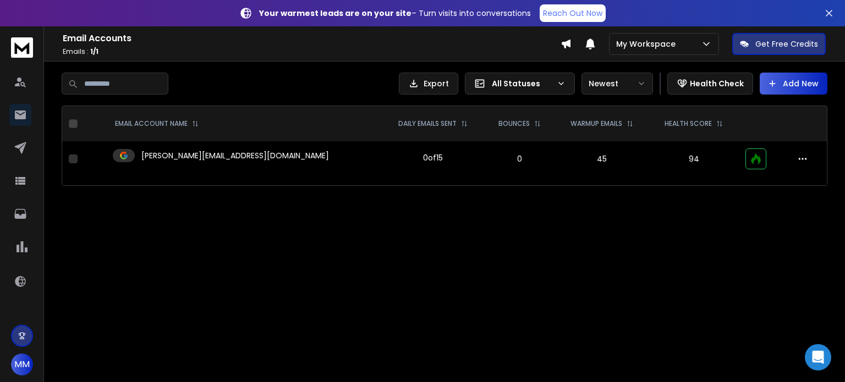
click at [199, 155] on p "[PERSON_NAME][EMAIL_ADDRESS][DOMAIN_NAME]" at bounding box center [235, 155] width 188 height 11
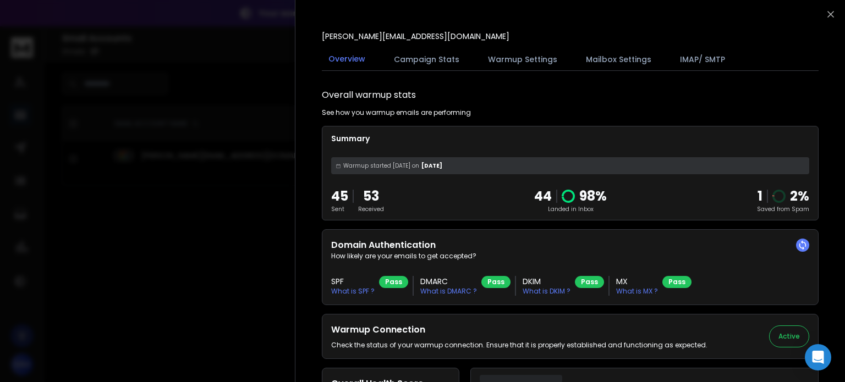
click at [350, 52] on button "Overview" at bounding box center [347, 59] width 50 height 25
click at [426, 56] on button "Campaign Stats" at bounding box center [426, 59] width 79 height 24
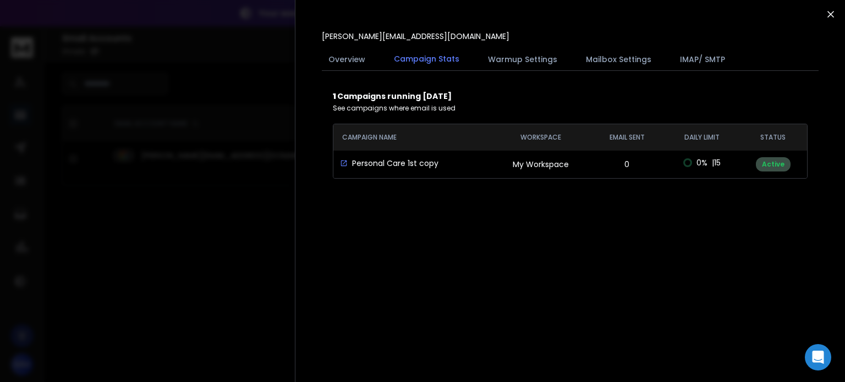
click at [828, 10] on icon "button" at bounding box center [830, 14] width 11 height 11
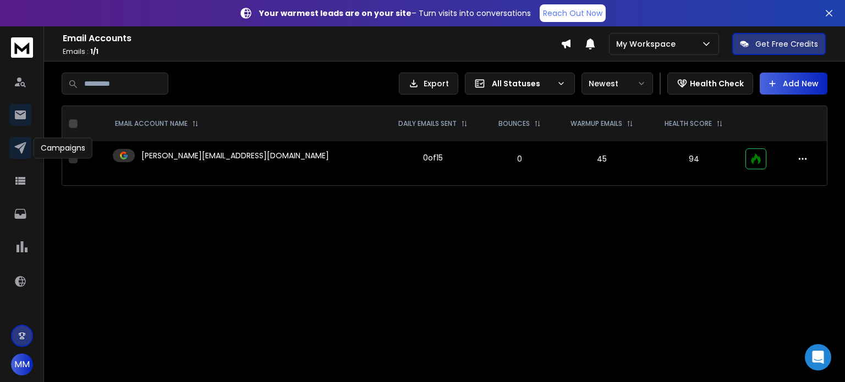
click at [24, 148] on icon at bounding box center [20, 147] width 13 height 13
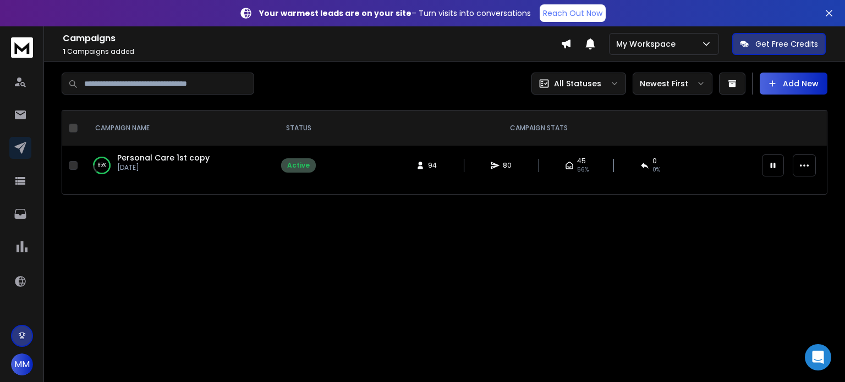
click at [163, 156] on span "Personal Care 1st copy" at bounding box center [163, 157] width 92 height 11
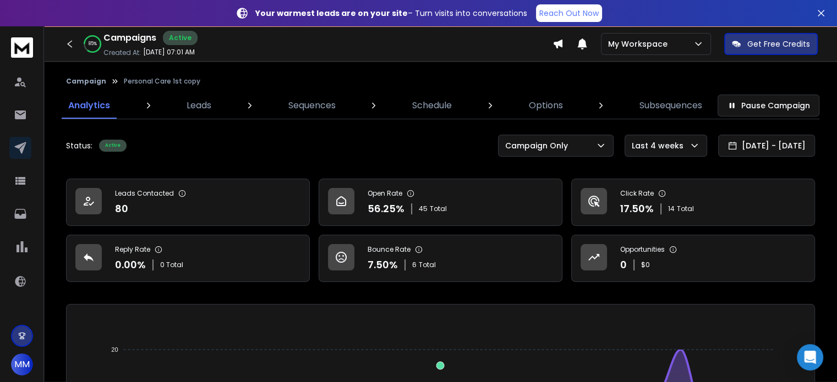
click at [26, 51] on img at bounding box center [22, 47] width 22 height 20
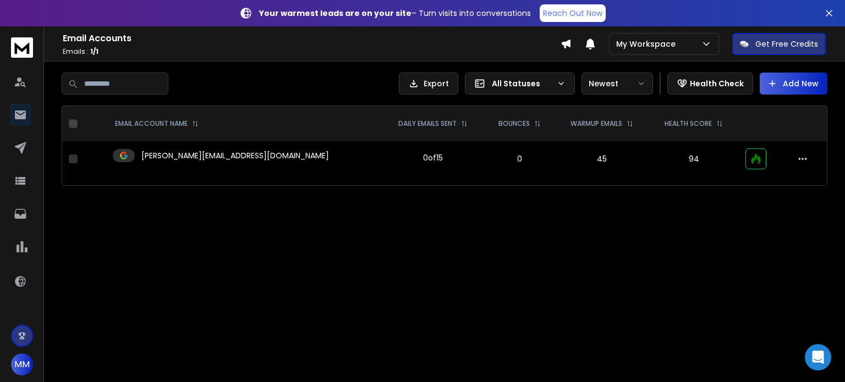
click at [795, 81] on button "Add New" at bounding box center [794, 84] width 68 height 22
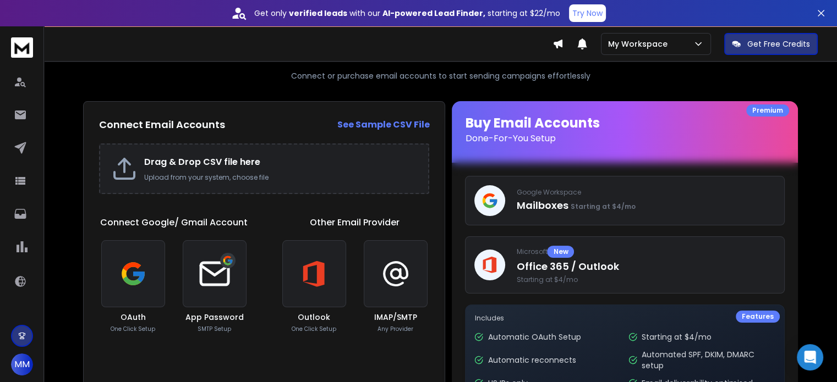
scroll to position [83, 0]
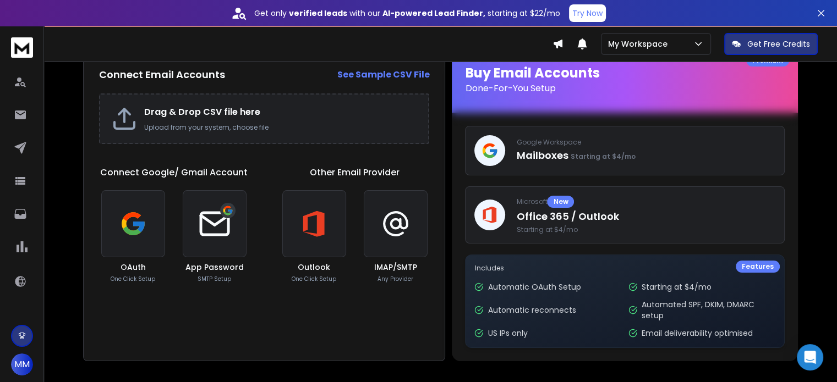
click at [377, 75] on strong "See Sample CSV File" at bounding box center [383, 74] width 92 height 13
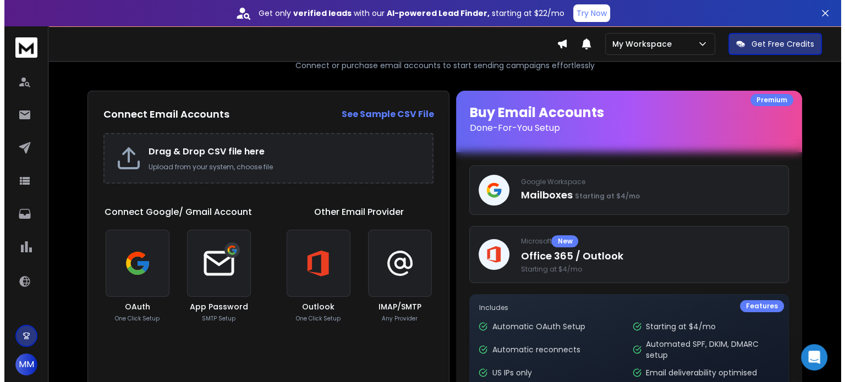
scroll to position [0, 0]
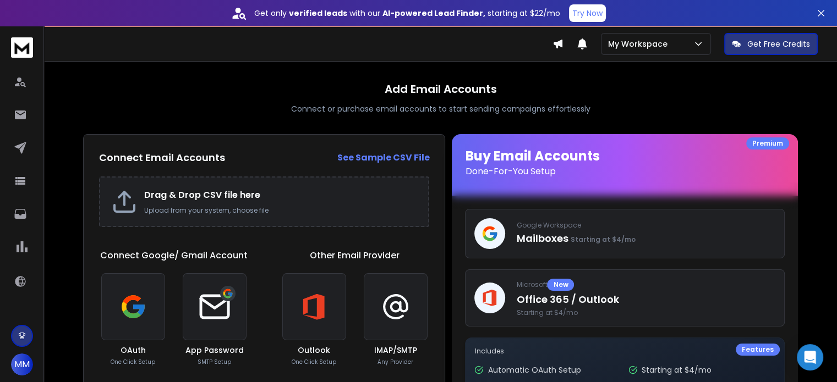
click at [540, 236] on p "Mailboxes Starting at $4/mo" at bounding box center [645, 238] width 259 height 15
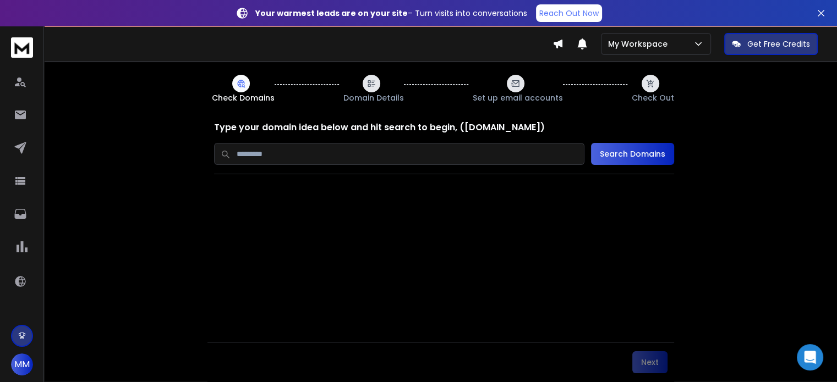
click at [27, 52] on img at bounding box center [22, 47] width 22 height 20
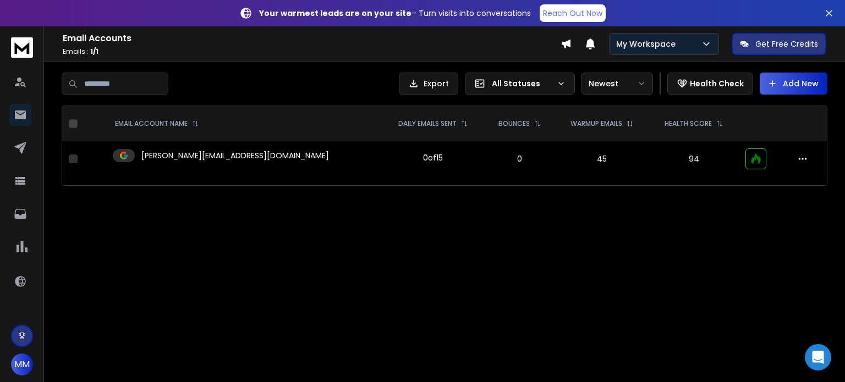
click at [705, 45] on icon "button" at bounding box center [706, 43] width 11 height 11
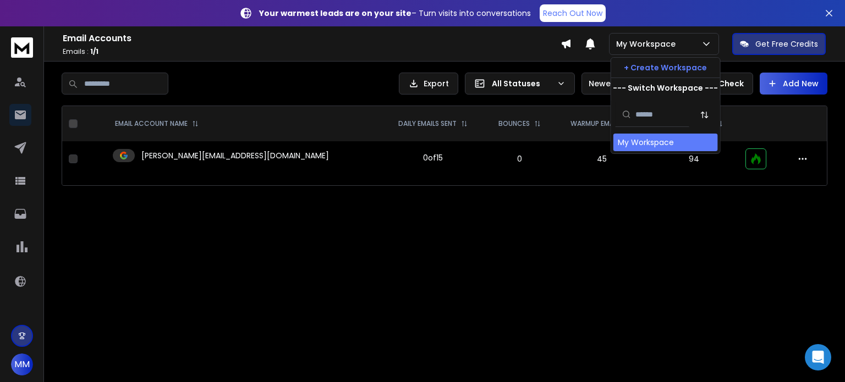
click at [508, 268] on div "Your warmest leads are on your site – Turn visits into conversations Reach Out …" at bounding box center [422, 191] width 845 height 382
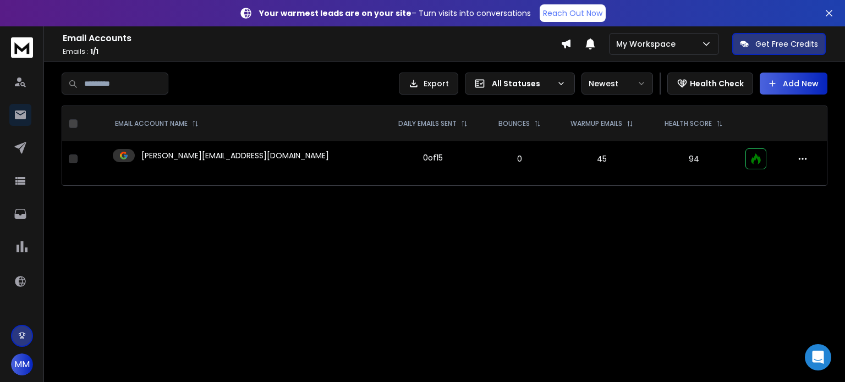
click at [29, 45] on img at bounding box center [22, 47] width 22 height 20
click at [20, 83] on icon at bounding box center [20, 84] width 11 height 5
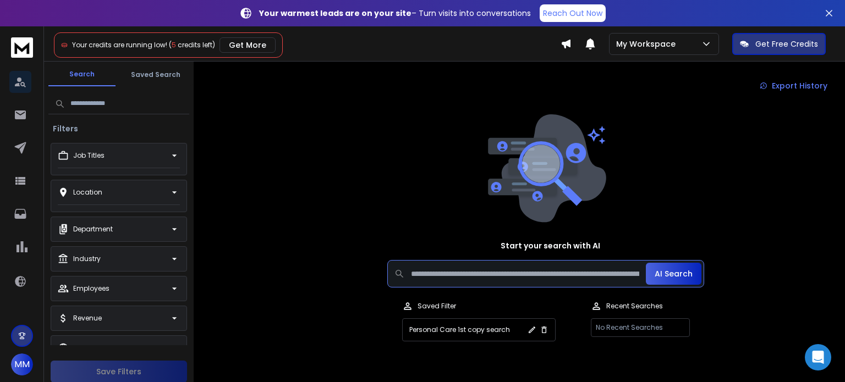
click at [20, 49] on img at bounding box center [22, 47] width 22 height 20
